Goal: Task Accomplishment & Management: Manage account settings

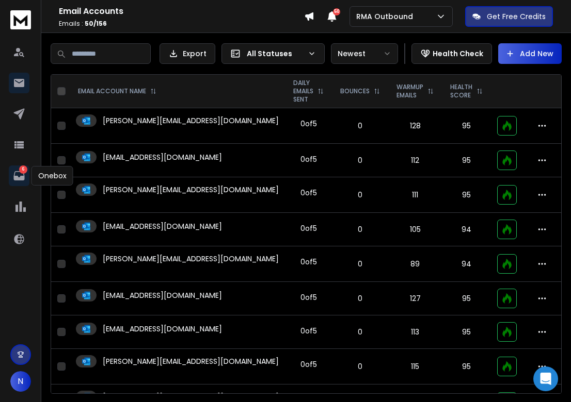
click at [14, 180] on icon at bounding box center [18, 175] width 11 height 9
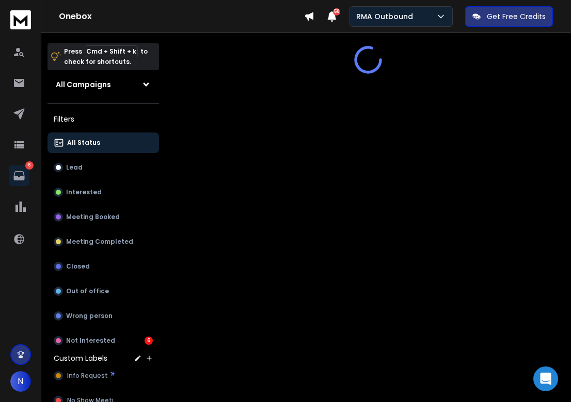
click at [386, 17] on p "RMA Outbound" at bounding box center [386, 16] width 61 height 10
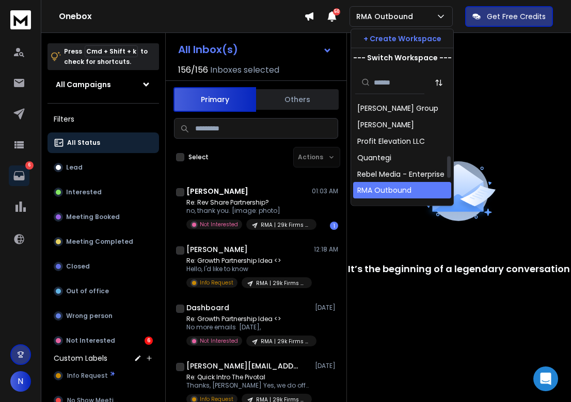
scroll to position [268, 0]
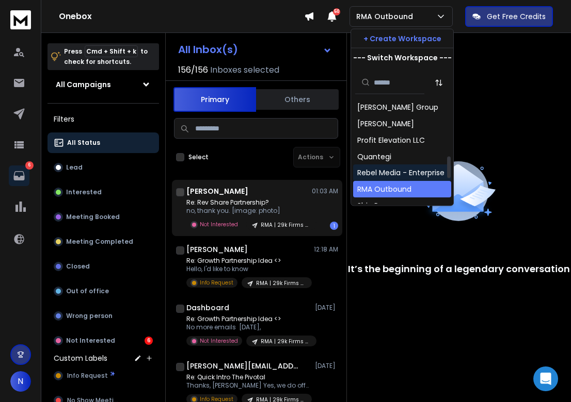
click at [294, 198] on div "Dr Wayne Pernell 01:03 AM Re: Rev Share Partnership? no, thank you. [image: pho…" at bounding box center [262, 208] width 152 height 44
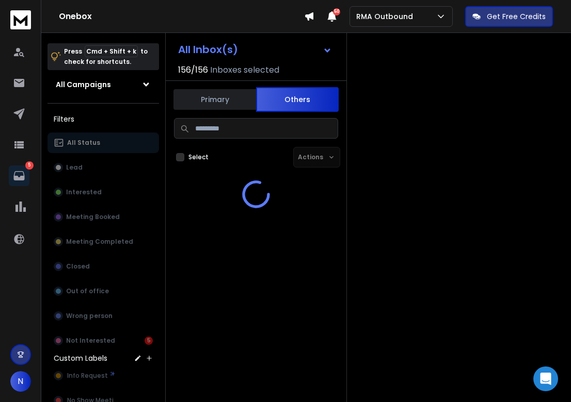
click at [298, 99] on button "Others" at bounding box center [297, 99] width 83 height 25
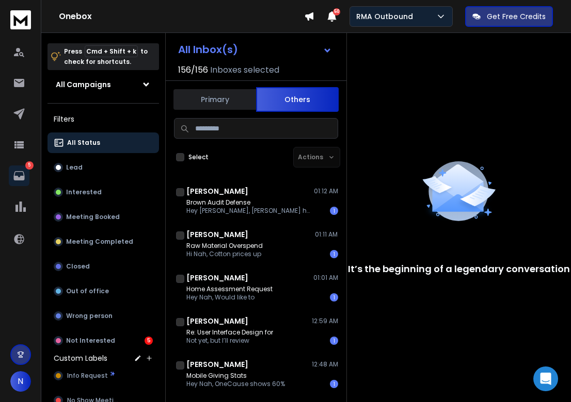
click at [413, 16] on p "RMA Outbound" at bounding box center [386, 16] width 61 height 10
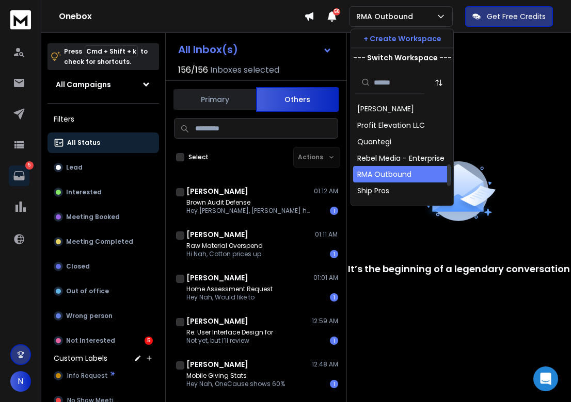
scroll to position [283, 0]
click at [403, 155] on div "Rebel Media - Enterprise" at bounding box center [400, 158] width 87 height 10
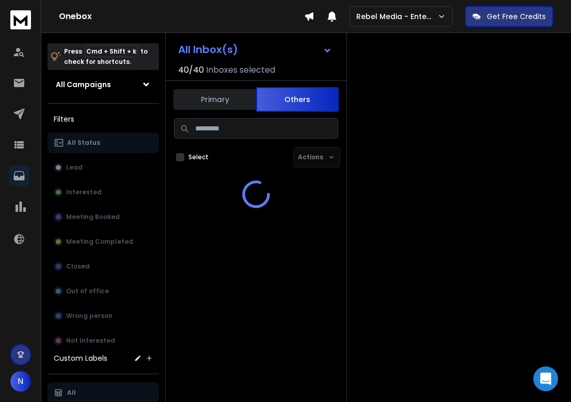
click at [291, 108] on button "Others" at bounding box center [297, 99] width 83 height 25
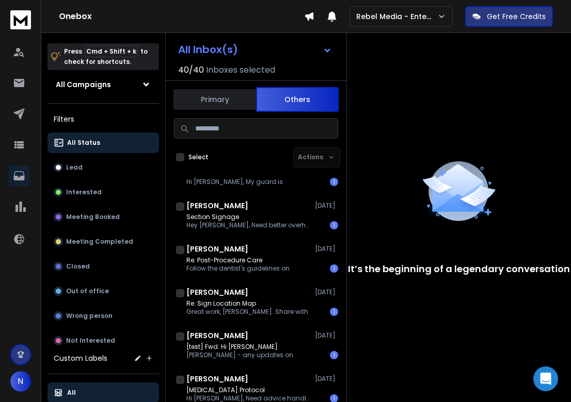
scroll to position [462, 0]
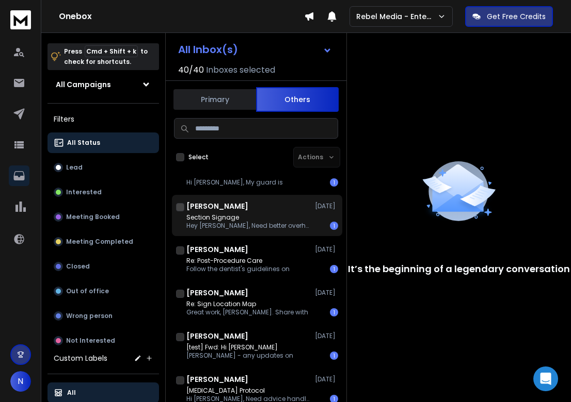
click at [265, 208] on div "Nahrahel Louis [DATE]" at bounding box center [262, 206] width 152 height 10
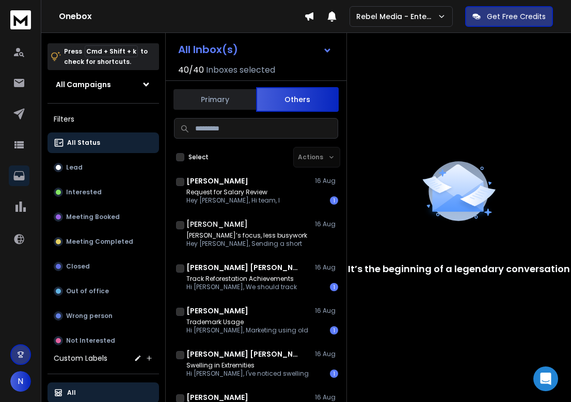
scroll to position [3475, 0]
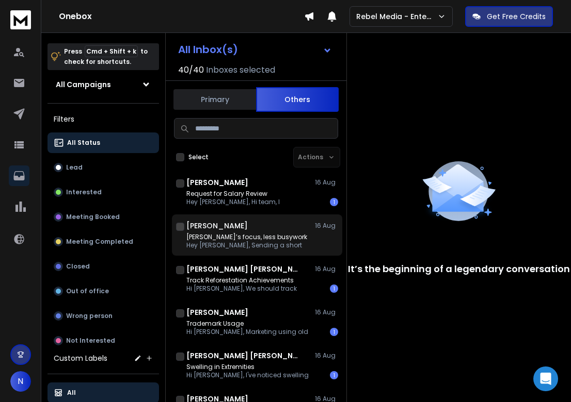
click at [286, 250] on div "[PERSON_NAME] [DATE] [PERSON_NAME]’s focus, less busywork Hey [PERSON_NAME], Se…" at bounding box center [257, 235] width 170 height 41
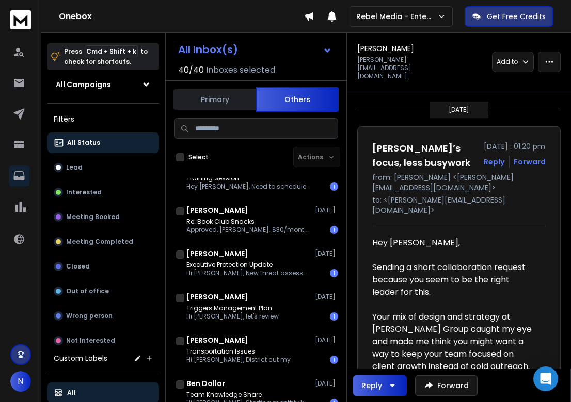
scroll to position [801, 0]
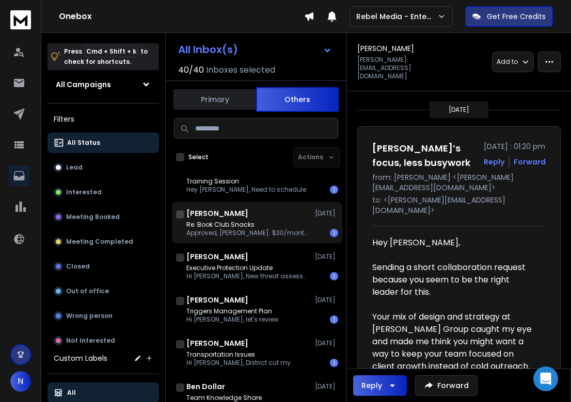
click at [253, 229] on p "Approved, [PERSON_NAME]. $30/month for snacks." at bounding box center [248, 233] width 124 height 8
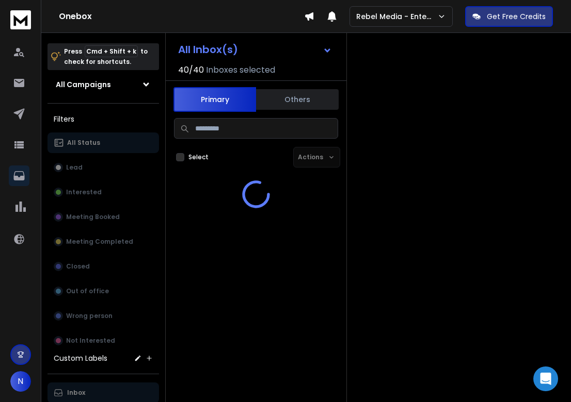
click at [211, 99] on button "Primary" at bounding box center [214, 99] width 83 height 25
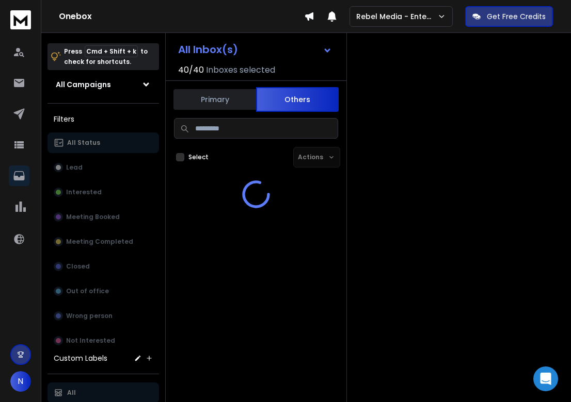
click at [275, 98] on button "Others" at bounding box center [297, 99] width 83 height 25
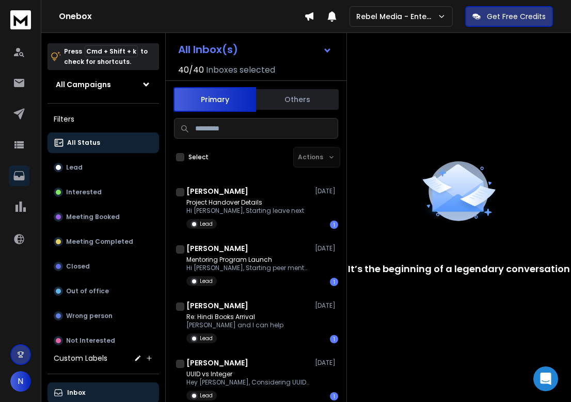
click at [223, 97] on button "Primary" at bounding box center [214, 99] width 83 height 25
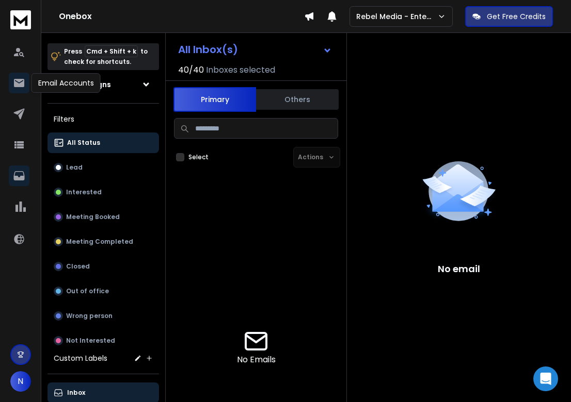
click at [23, 90] on link at bounding box center [19, 83] width 21 height 21
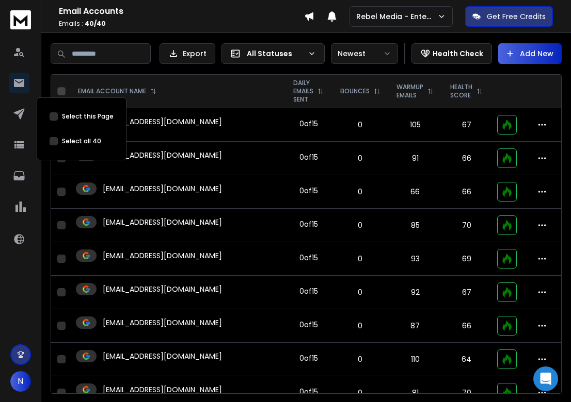
click at [67, 86] on th at bounding box center [60, 92] width 19 height 34
click at [65, 90] on button "Select this Page" at bounding box center [61, 91] width 8 height 8
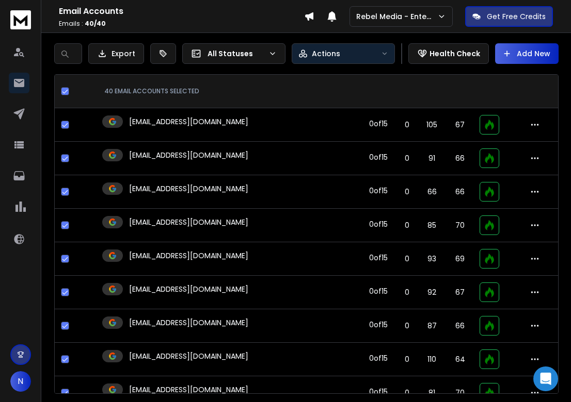
click at [306, 51] on icon "button" at bounding box center [302, 53] width 9 height 9
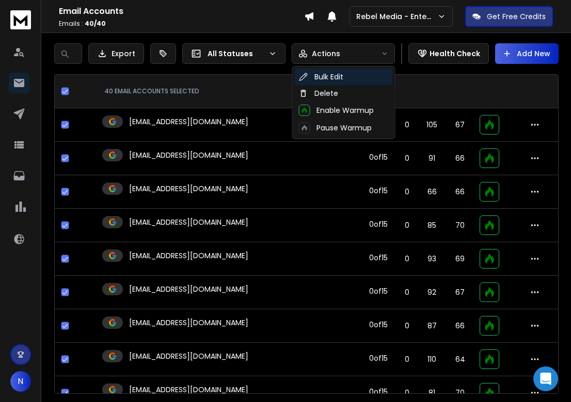
click at [322, 88] on div "Delete" at bounding box center [318, 93] width 39 height 10
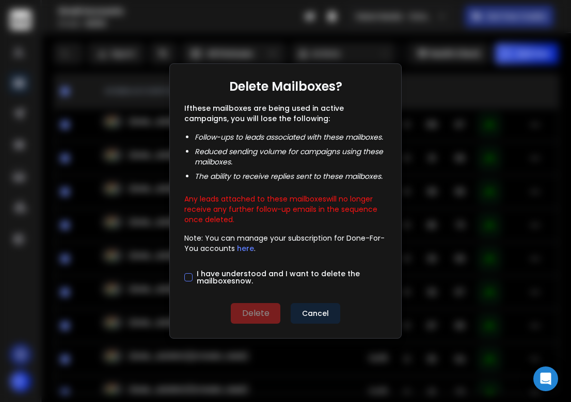
click at [187, 277] on button "I have understood and I want to delete the mailbox es now." at bounding box center [188, 277] width 8 height 8
click at [246, 308] on button "Delete" at bounding box center [256, 313] width 50 height 21
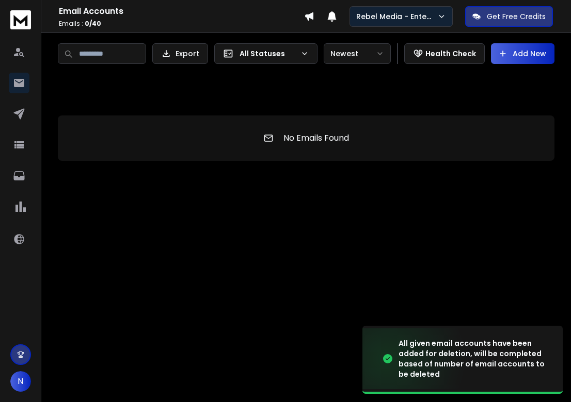
click at [420, 15] on p "Rebel Media - Enterprise" at bounding box center [396, 16] width 81 height 10
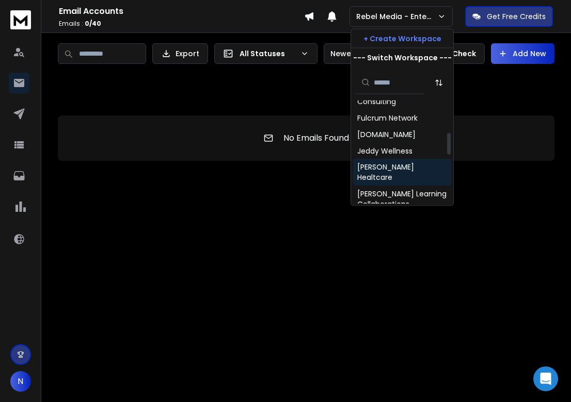
scroll to position [155, 0]
